Goal: Task Accomplishment & Management: Use online tool/utility

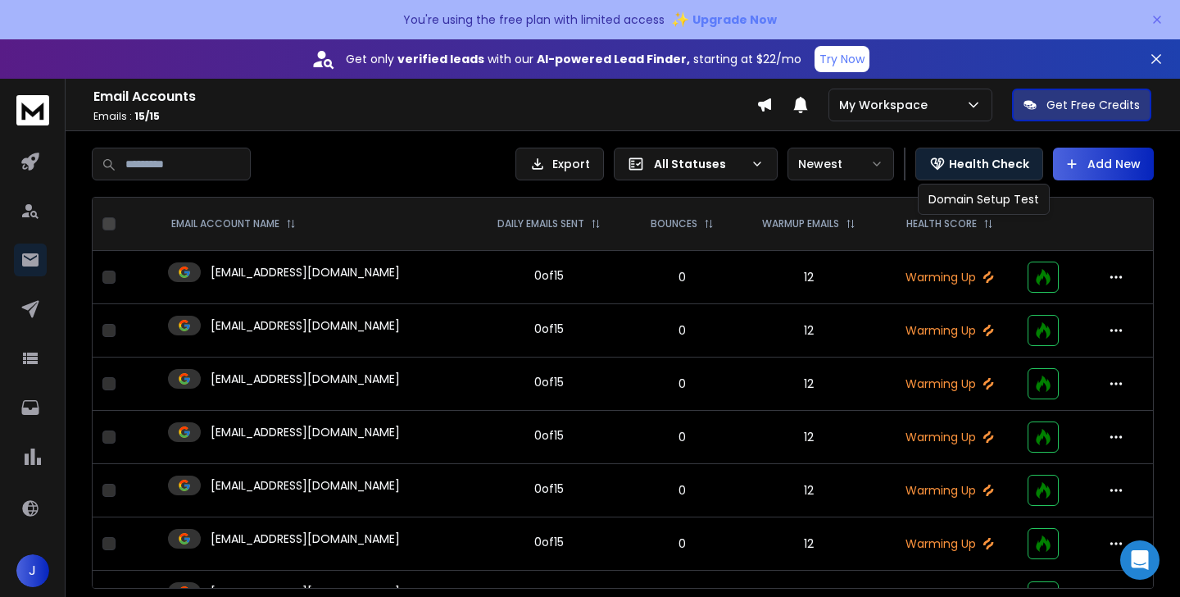
click at [975, 165] on p "Health Check" at bounding box center [989, 164] width 80 height 16
click at [596, 170] on button "Export" at bounding box center [560, 164] width 89 height 33
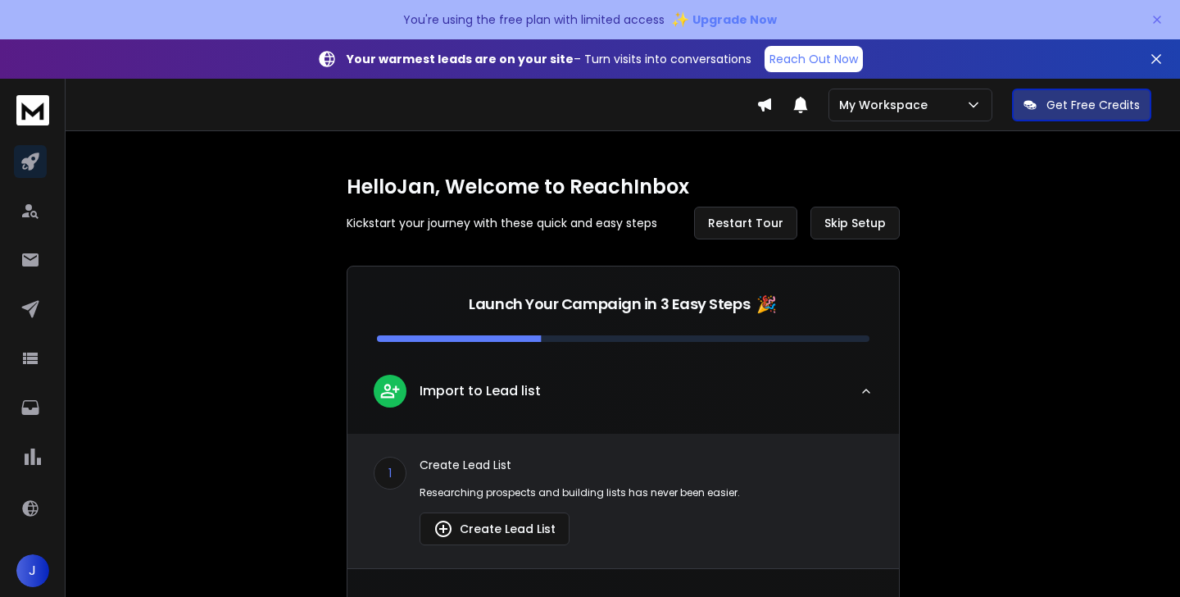
click at [12, 213] on div "J" at bounding box center [33, 341] width 66 height 525
click at [25, 211] on icon at bounding box center [30, 211] width 20 height 20
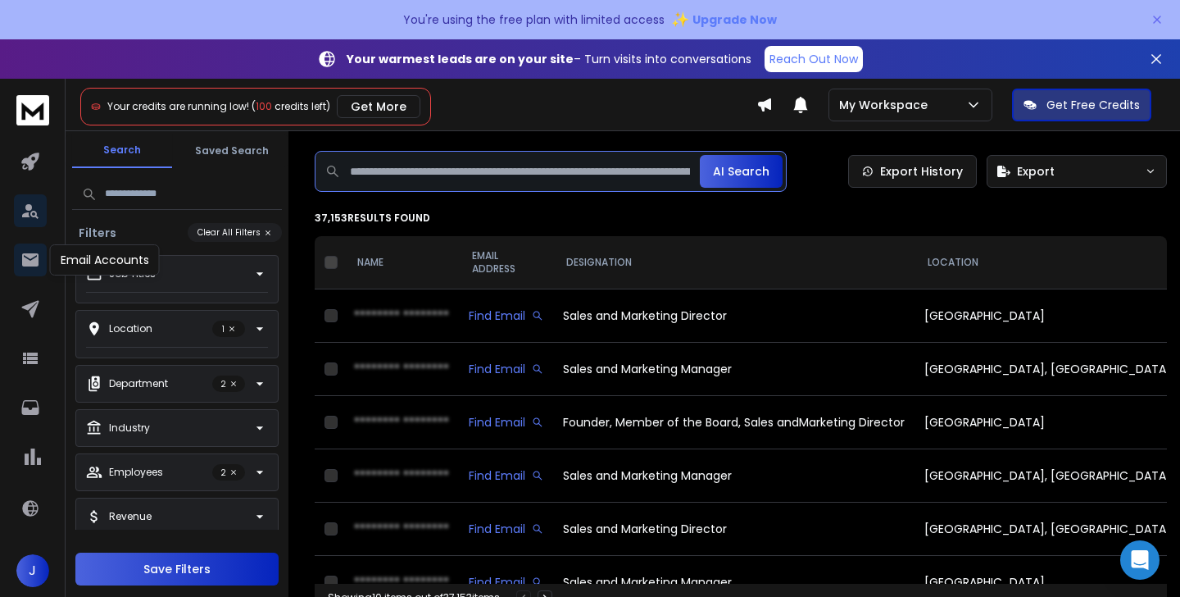
click at [30, 257] on icon at bounding box center [30, 259] width 16 height 13
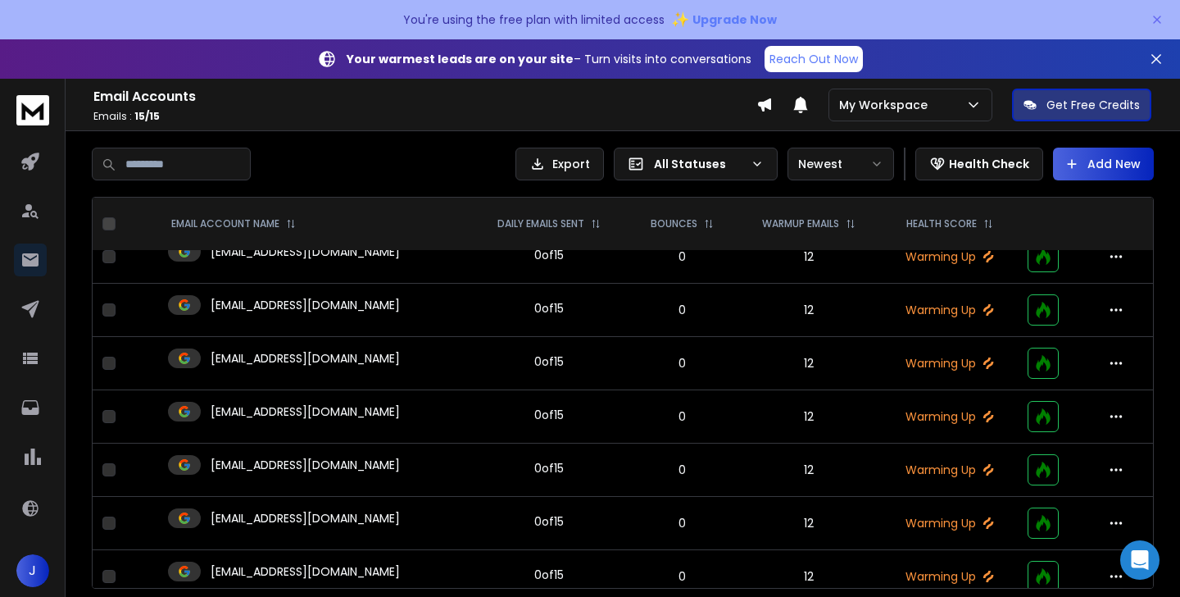
scroll to position [475, 0]
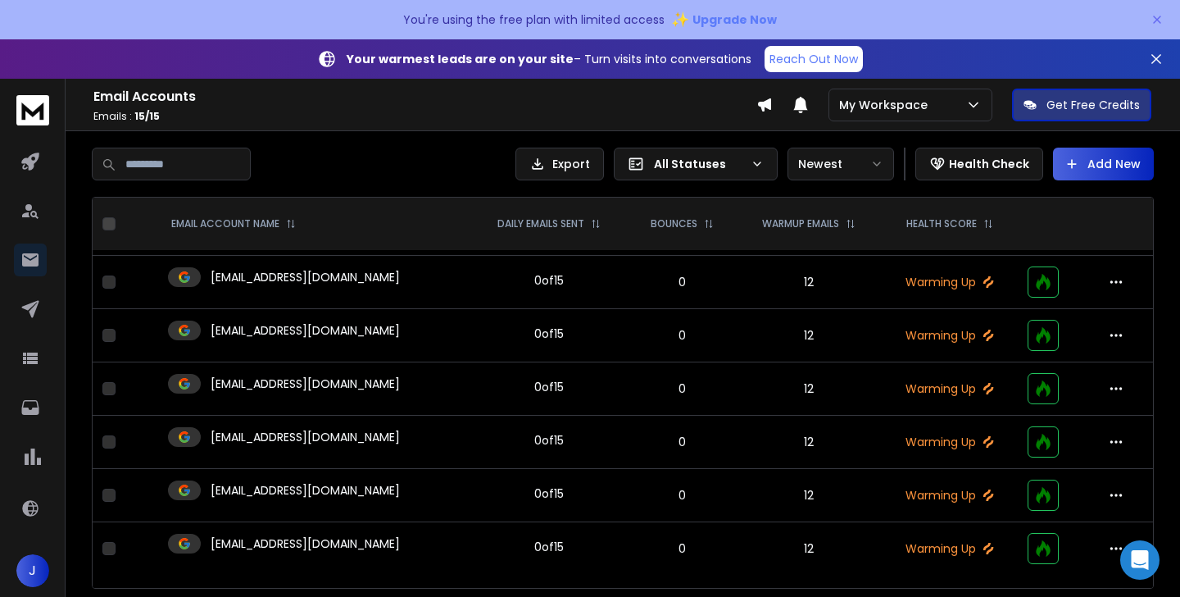
click at [995, 554] on p "Warming Up" at bounding box center [949, 548] width 117 height 16
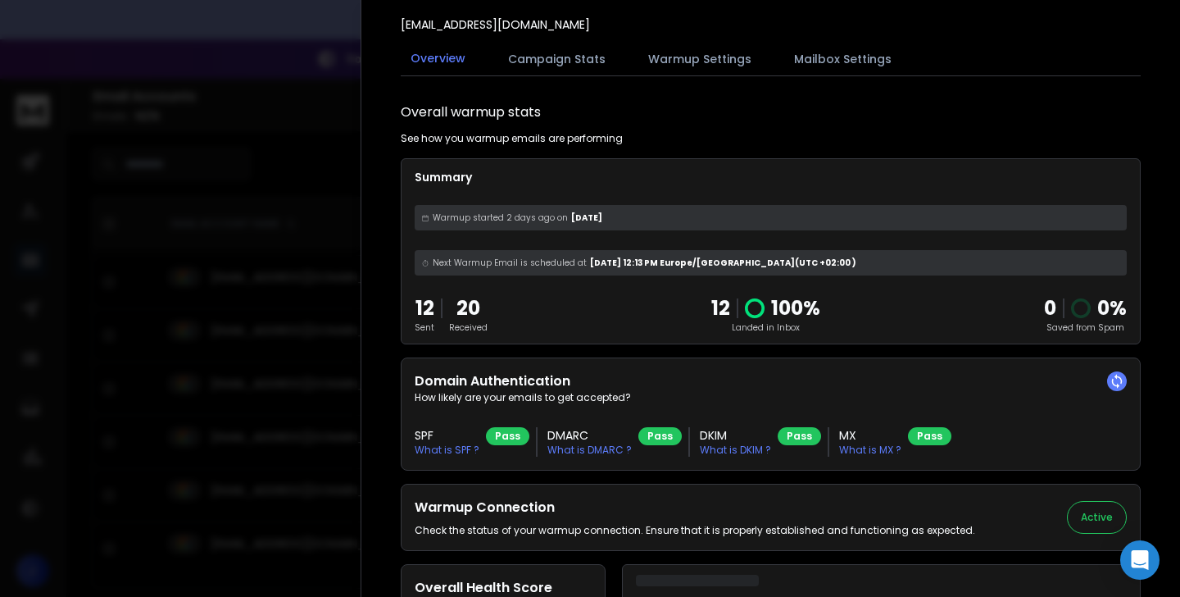
scroll to position [0, 0]
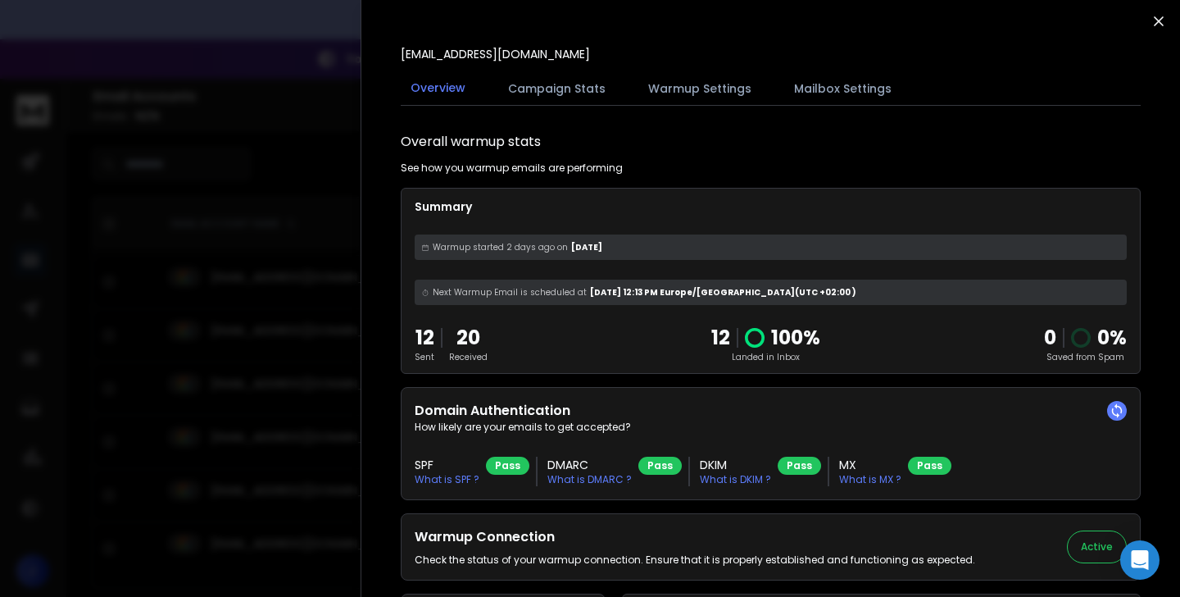
click at [1151, 20] on icon "button" at bounding box center [1159, 21] width 16 height 16
